Goal: Task Accomplishment & Management: Manage account settings

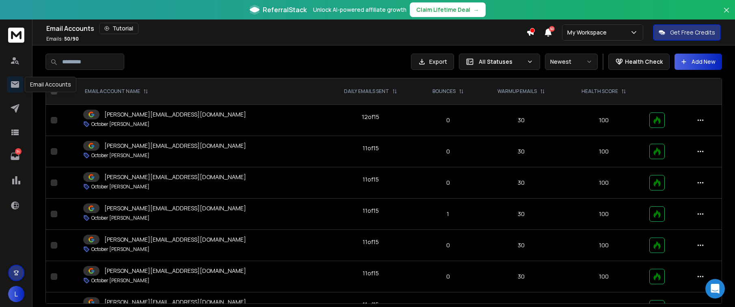
click at [17, 86] on icon at bounding box center [15, 84] width 8 height 6
click at [727, 7] on icon "Close banner" at bounding box center [726, 9] width 7 height 7
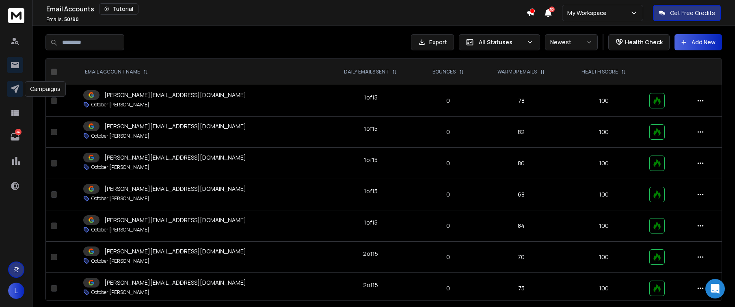
click at [15, 95] on link at bounding box center [15, 89] width 16 height 16
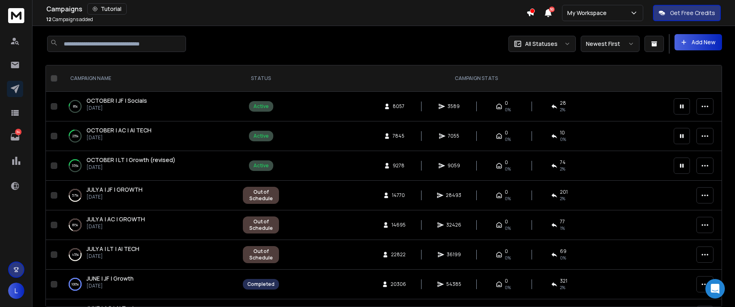
click at [126, 158] on span "OCTOBER | LT | Growth (revised)" at bounding box center [131, 160] width 89 height 8
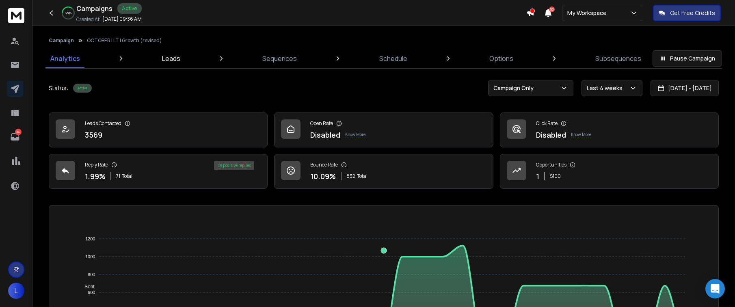
click at [178, 62] on p "Leads" at bounding box center [171, 59] width 18 height 10
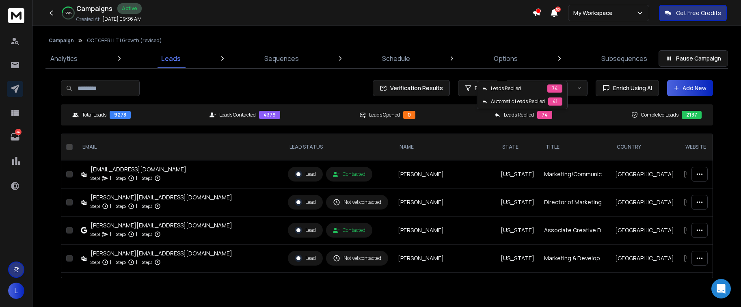
click at [530, 94] on div "Leads Replied 74 Automatic Leads Replied 41" at bounding box center [522, 94] width 80 height 21
click at [557, 89] on div "Actions" at bounding box center [543, 88] width 62 height 8
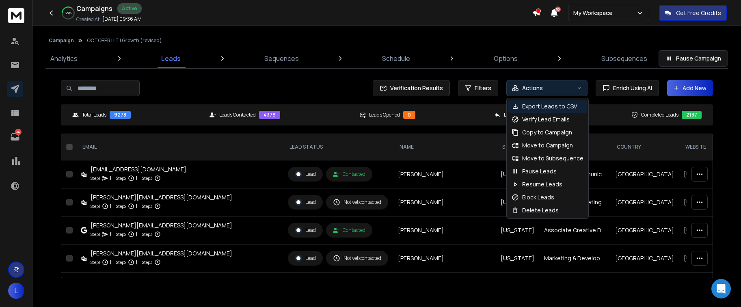
click at [557, 89] on div "Actions" at bounding box center [543, 88] width 62 height 8
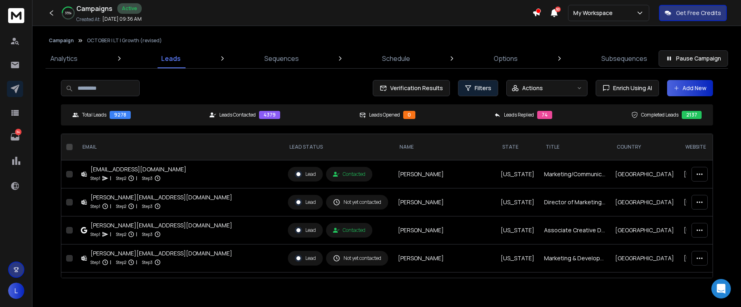
click at [470, 89] on icon "button" at bounding box center [468, 88] width 6 height 6
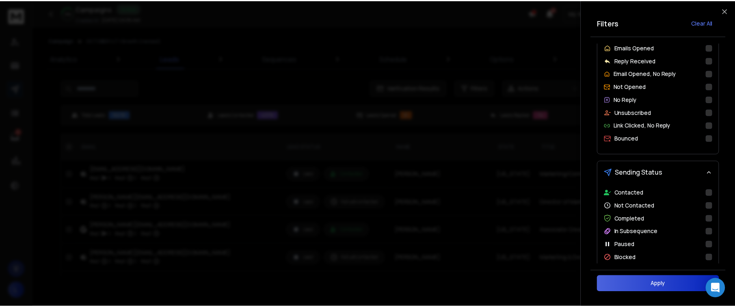
scroll to position [52, 0]
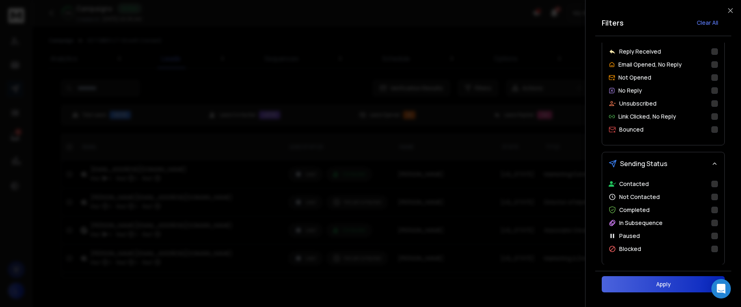
click at [645, 194] on p "Not Contacted" at bounding box center [640, 197] width 41 height 8
click at [712, 194] on button "Not Contacted" at bounding box center [715, 197] width 6 height 6
click at [668, 289] on button "Apply" at bounding box center [663, 284] width 123 height 16
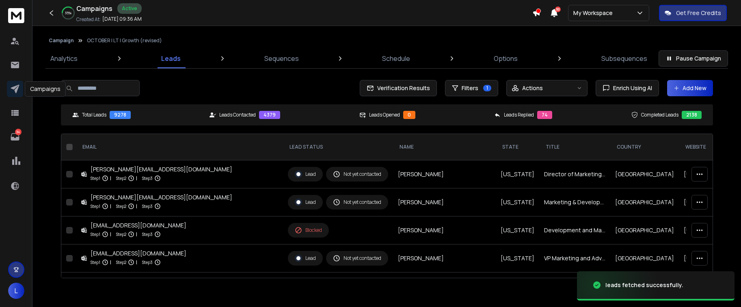
click at [11, 89] on icon at bounding box center [15, 89] width 9 height 9
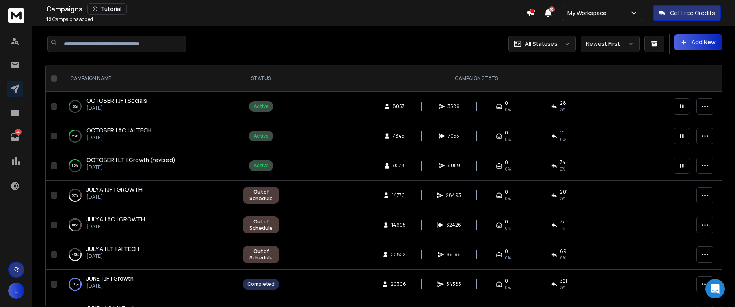
click at [135, 132] on span "OCTOBER | AC | AI TECH" at bounding box center [119, 130] width 65 height 8
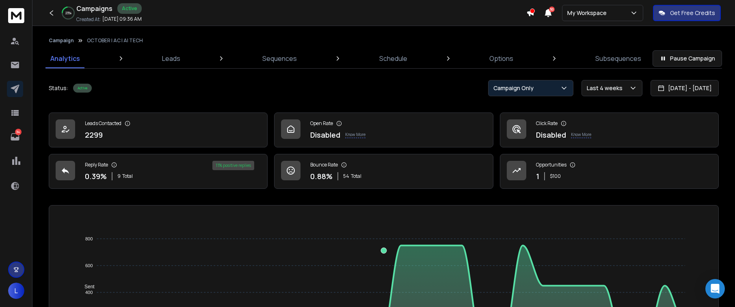
click at [507, 89] on p "Campaign Only" at bounding box center [515, 88] width 43 height 8
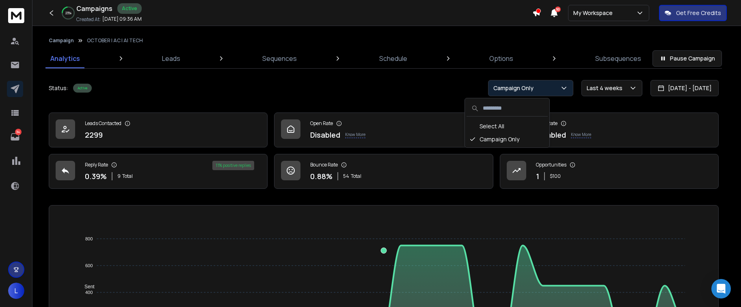
click at [507, 89] on p "Campaign Only" at bounding box center [515, 88] width 43 height 8
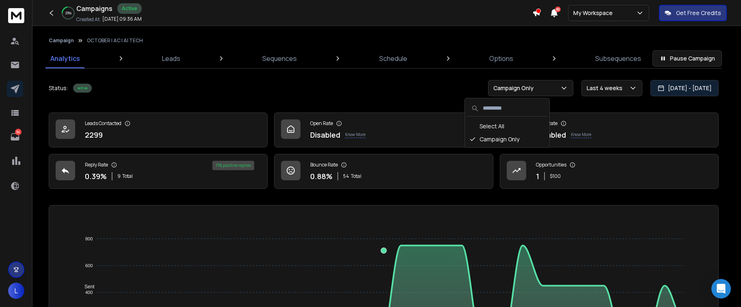
click at [661, 90] on button "[DATE] - [DATE]" at bounding box center [685, 88] width 68 height 16
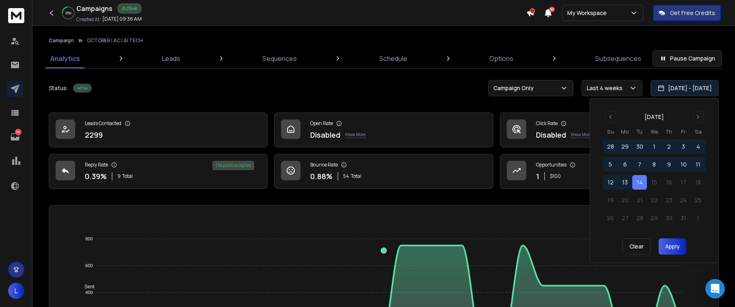
click at [661, 90] on button "[DATE] - [DATE]" at bounding box center [685, 88] width 68 height 16
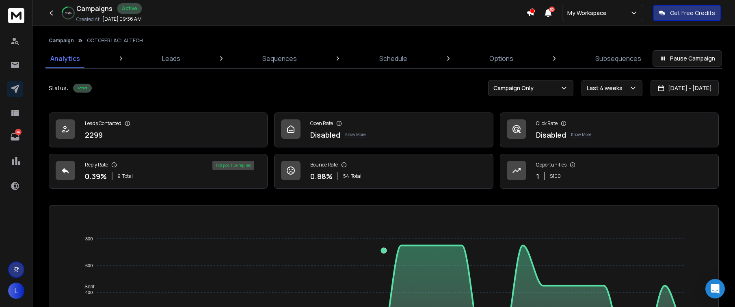
click at [185, 61] on div "Analytics Leads Sequences Schedule Options Subsequences" at bounding box center [345, 58] width 601 height 19
click at [178, 57] on p "Leads" at bounding box center [171, 59] width 18 height 10
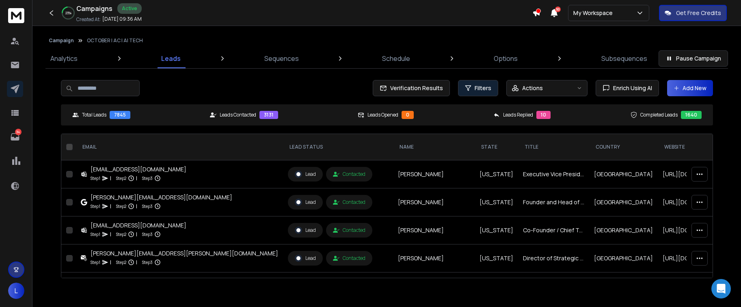
click at [466, 87] on polygon "button" at bounding box center [468, 88] width 5 height 5
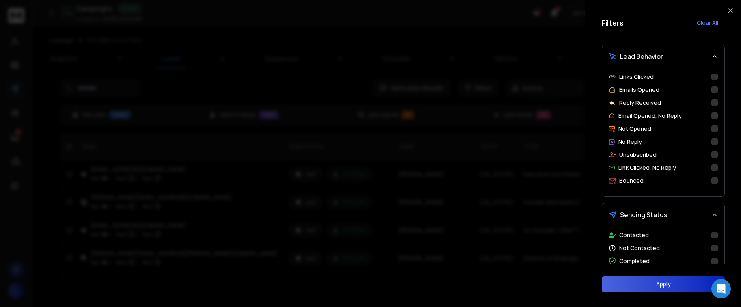
scroll to position [2, 0]
click at [712, 247] on button "Not Contacted" at bounding box center [715, 248] width 6 height 6
click at [691, 282] on button "Apply" at bounding box center [663, 284] width 123 height 16
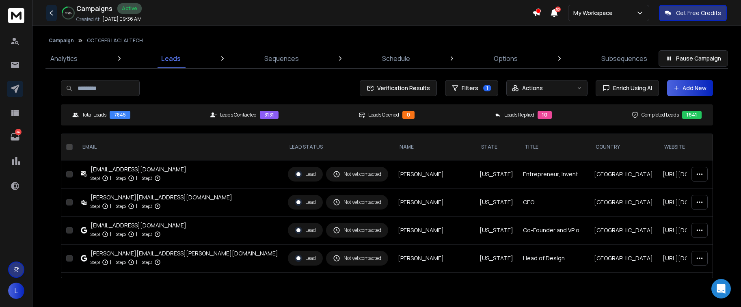
click at [52, 16] on icon at bounding box center [51, 12] width 7 height 7
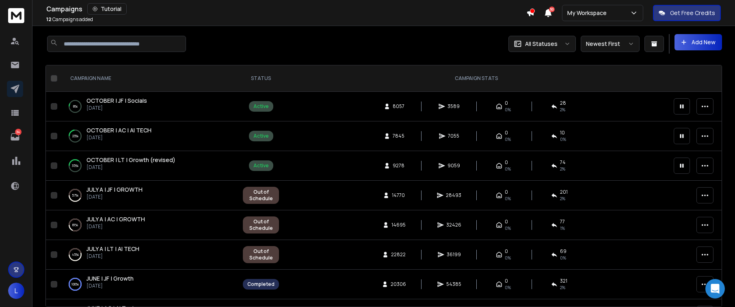
click at [132, 112] on div "OCTOBER | JF | Socials [DATE]" at bounding box center [117, 106] width 61 height 19
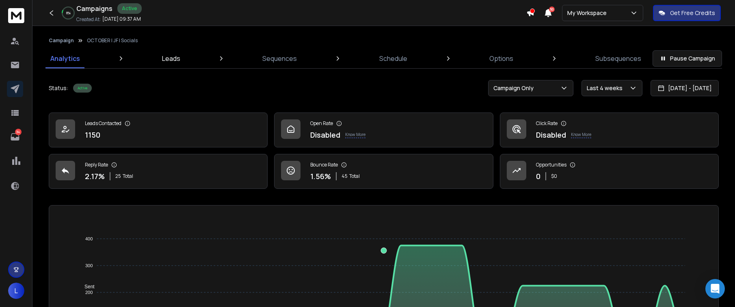
click at [161, 65] on link "Leads" at bounding box center [171, 58] width 28 height 19
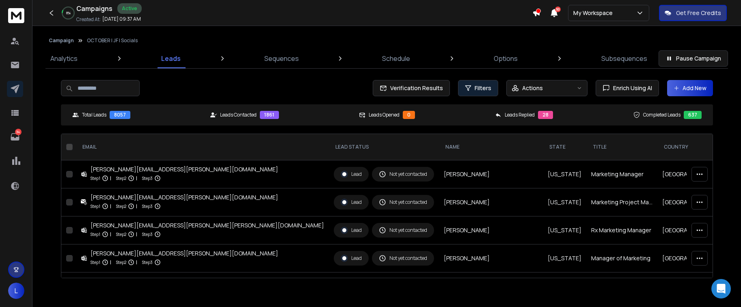
click at [480, 91] on span "Filters" at bounding box center [483, 88] width 17 height 8
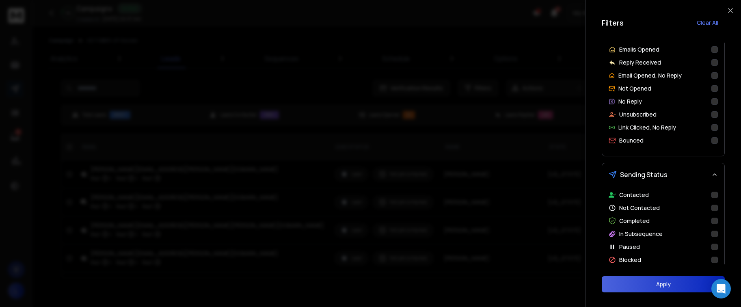
scroll to position [54, 0]
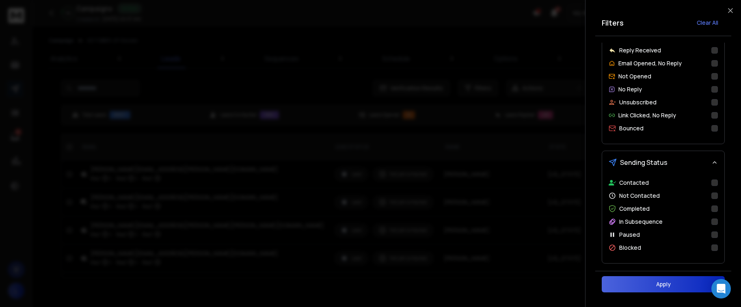
click at [624, 198] on p "Not Contacted" at bounding box center [640, 196] width 41 height 8
click at [712, 198] on button "Not Contacted" at bounding box center [715, 196] width 6 height 6
click at [663, 286] on button "Apply" at bounding box center [663, 284] width 123 height 16
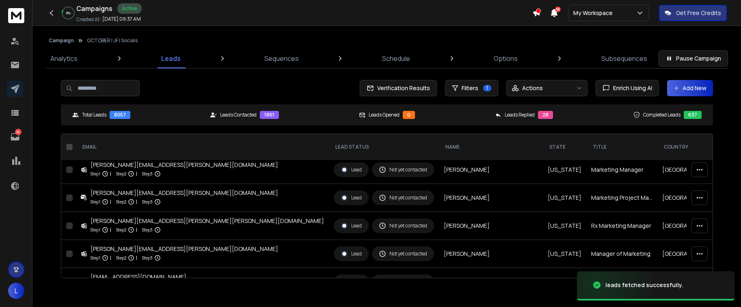
scroll to position [0, 0]
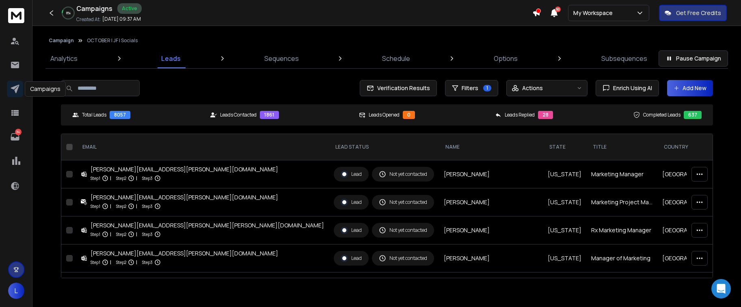
click at [14, 90] on icon at bounding box center [15, 89] width 10 height 10
